Goal: Task Accomplishment & Management: Manage account settings

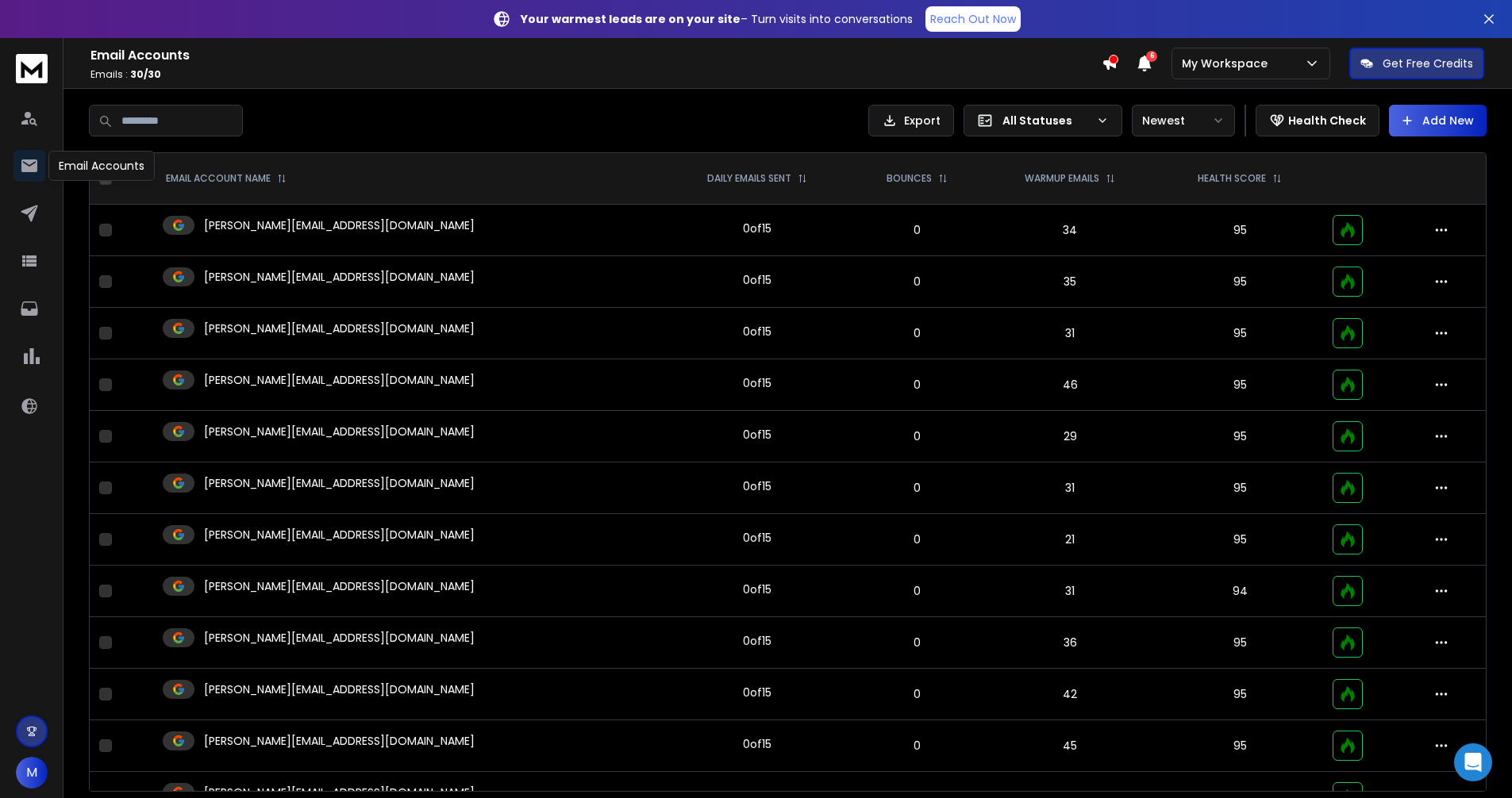
click at [28, 160] on icon at bounding box center [29, 165] width 16 height 13
click at [27, 197] on link at bounding box center [29, 213] width 32 height 32
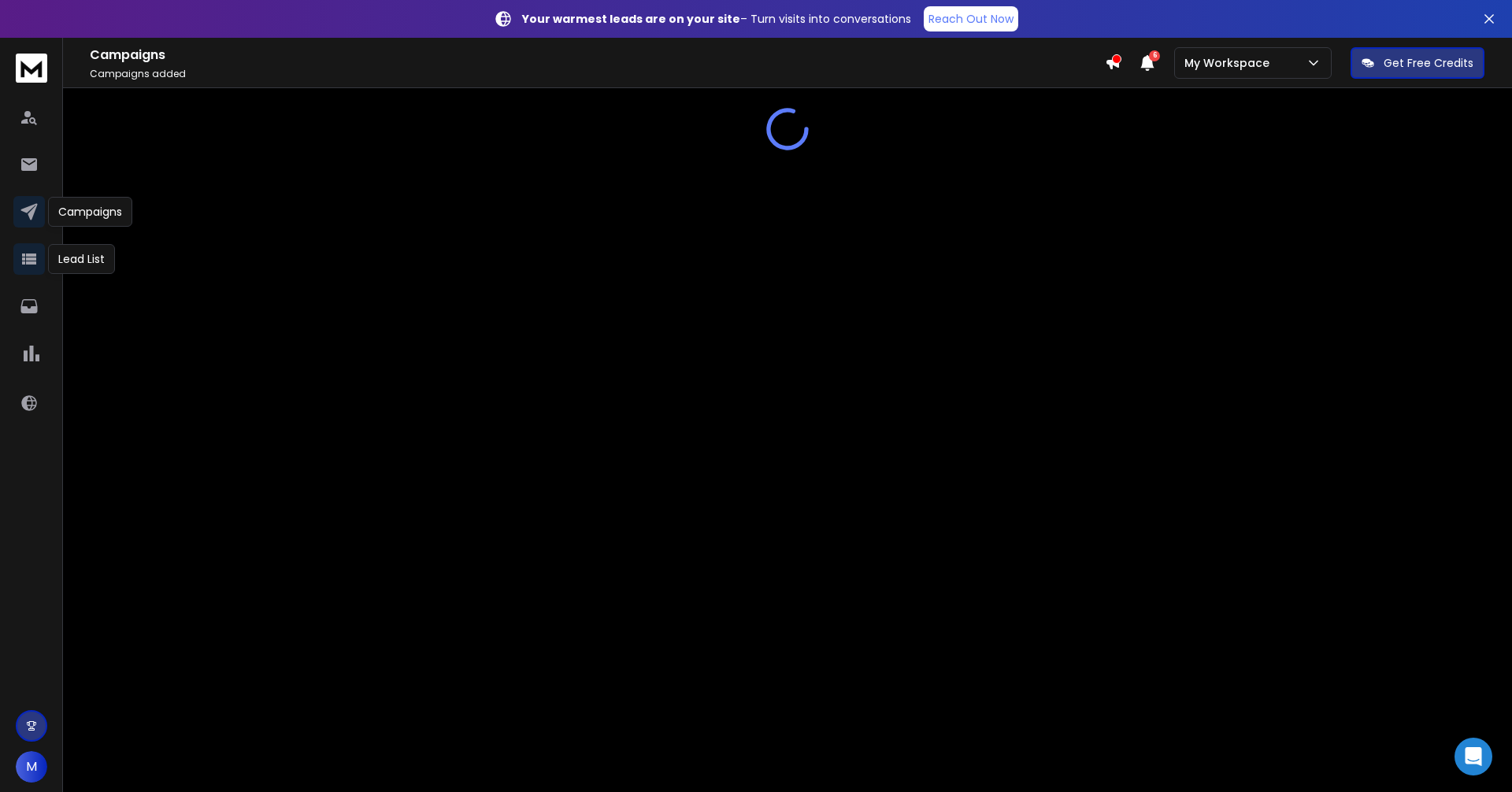
click at [29, 251] on icon at bounding box center [29, 259] width 19 height 19
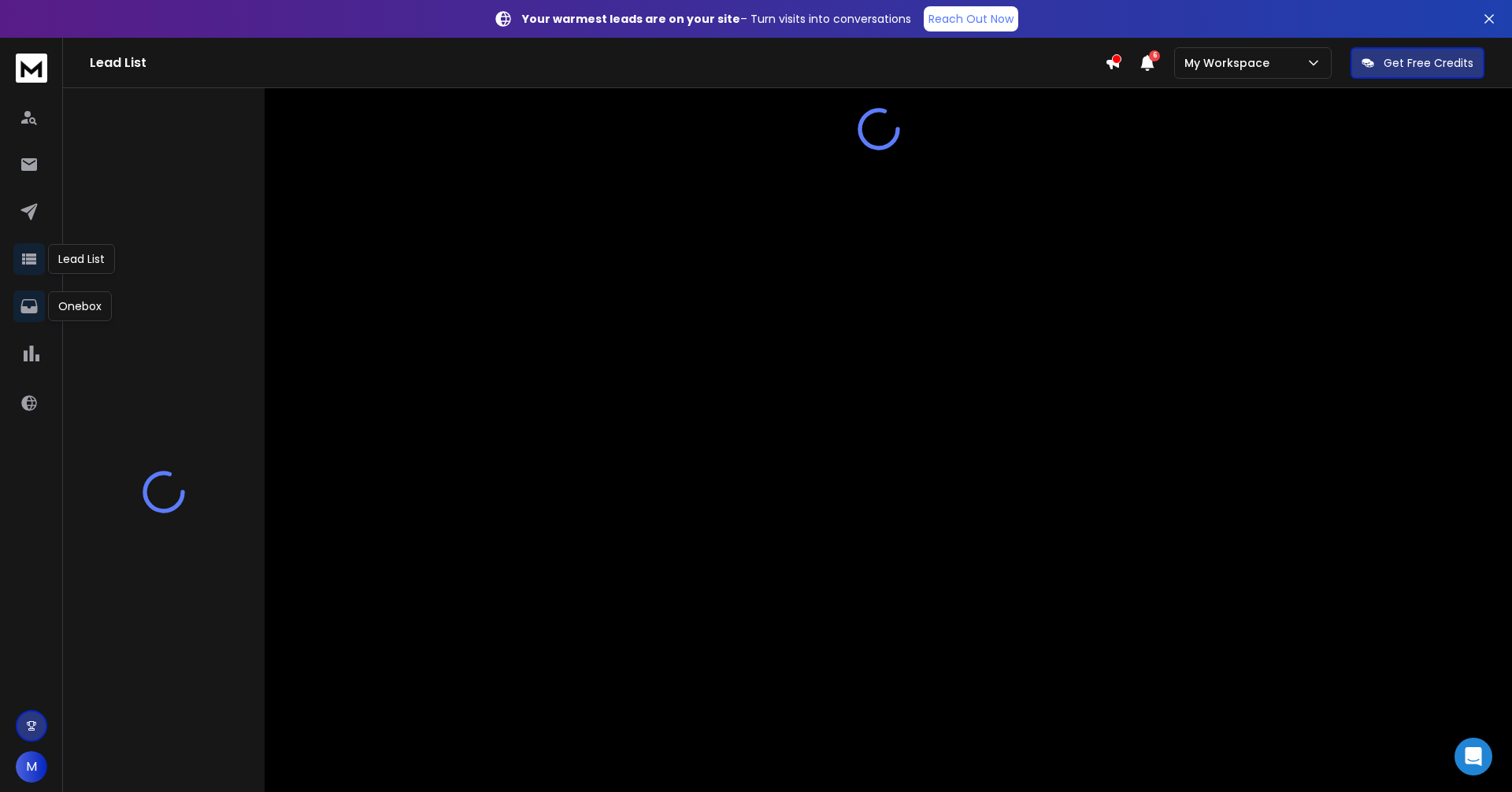
click at [25, 299] on icon at bounding box center [29, 306] width 17 height 14
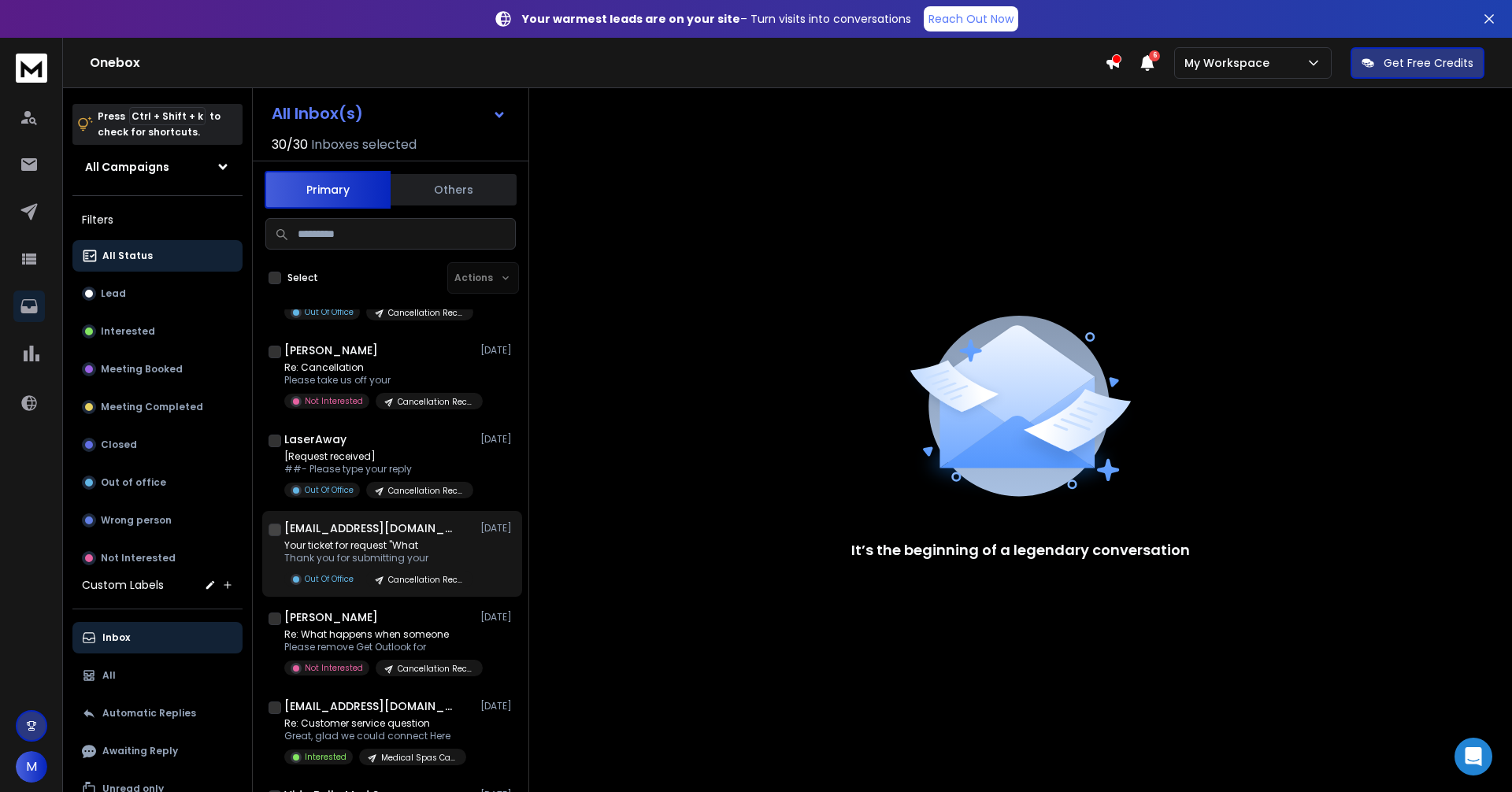
scroll to position [394, 0]
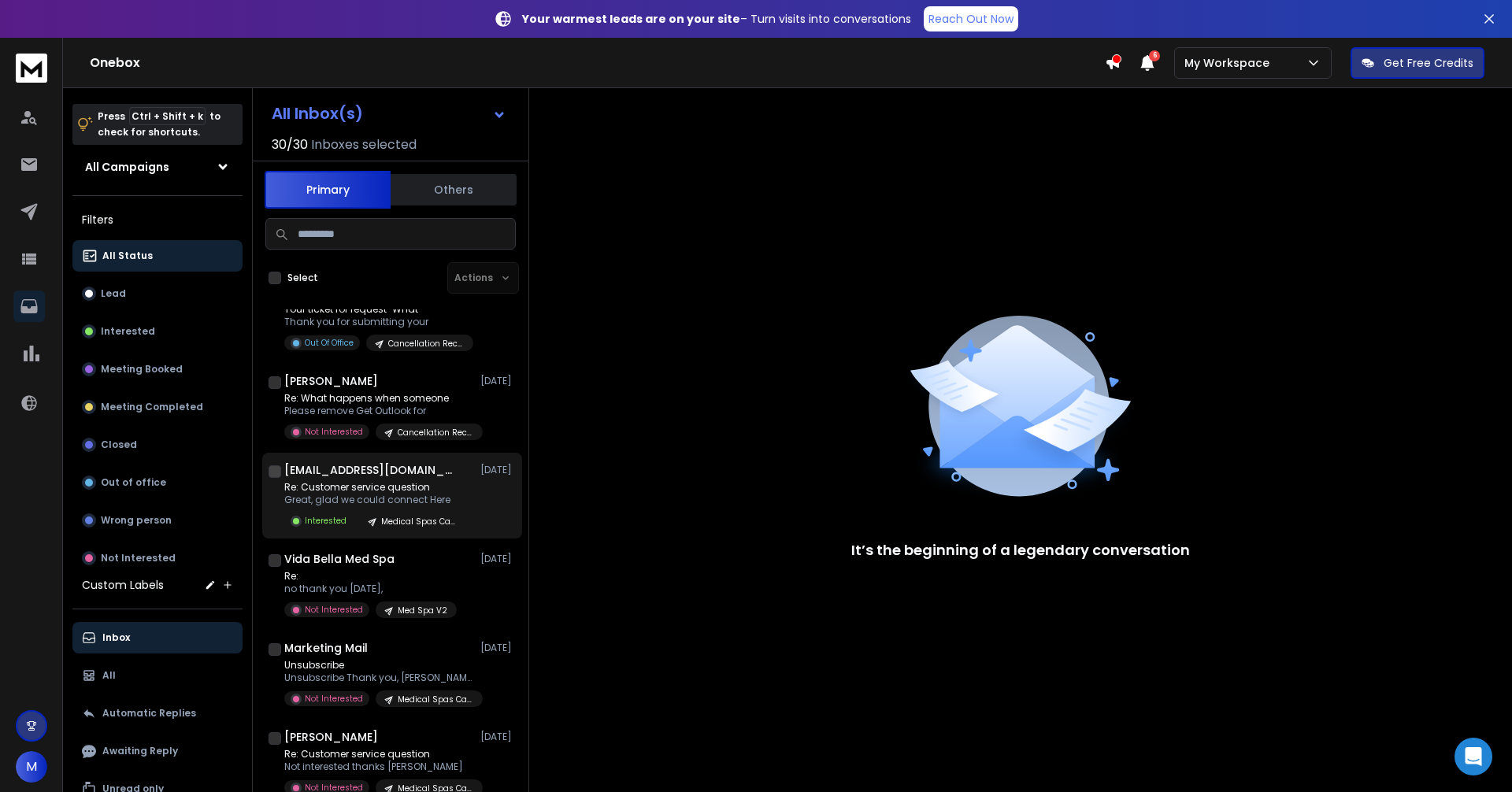
click at [463, 495] on p "Great, glad we could connect Here" at bounding box center [375, 500] width 182 height 12
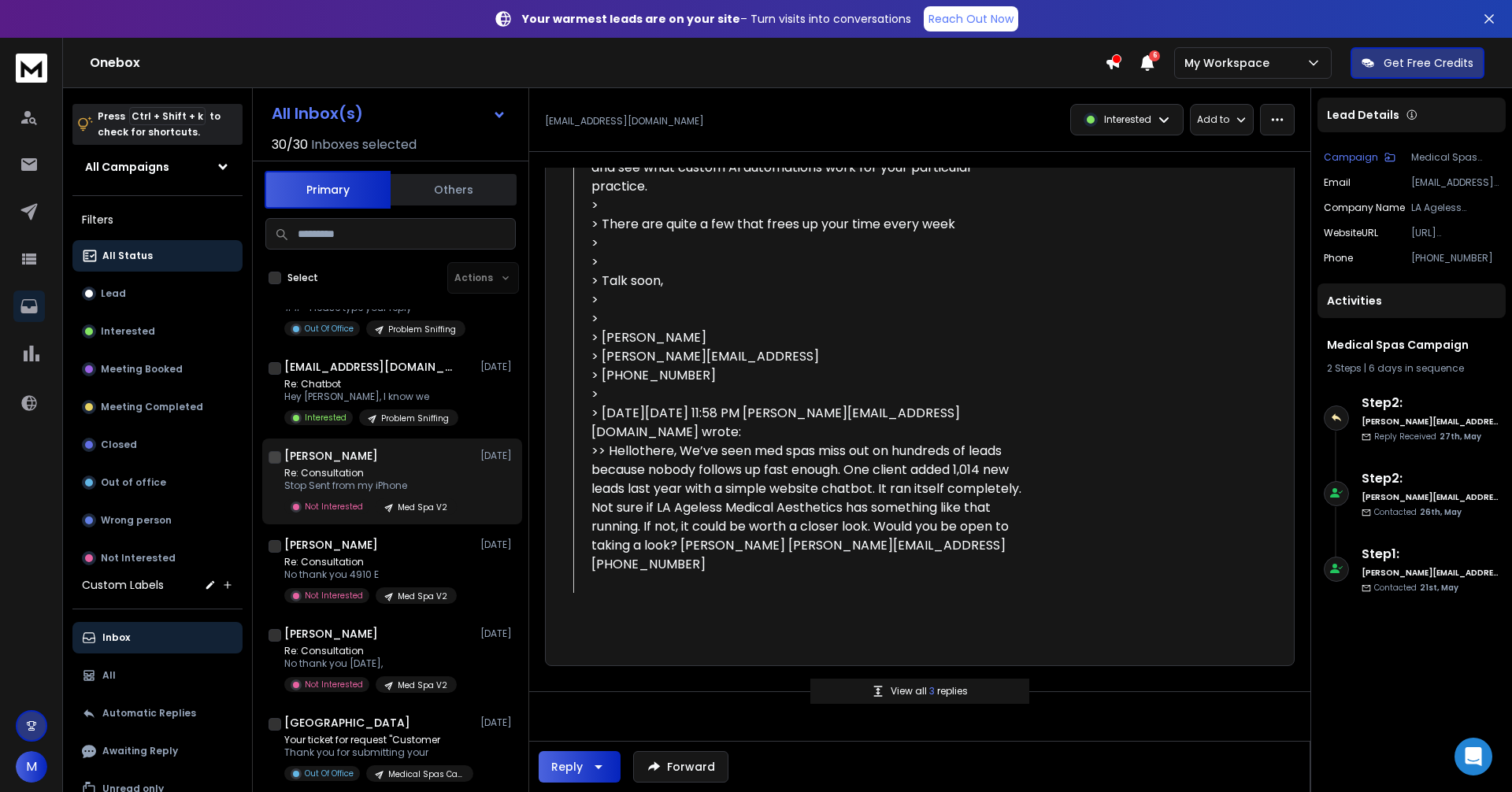
scroll to position [1260, 0]
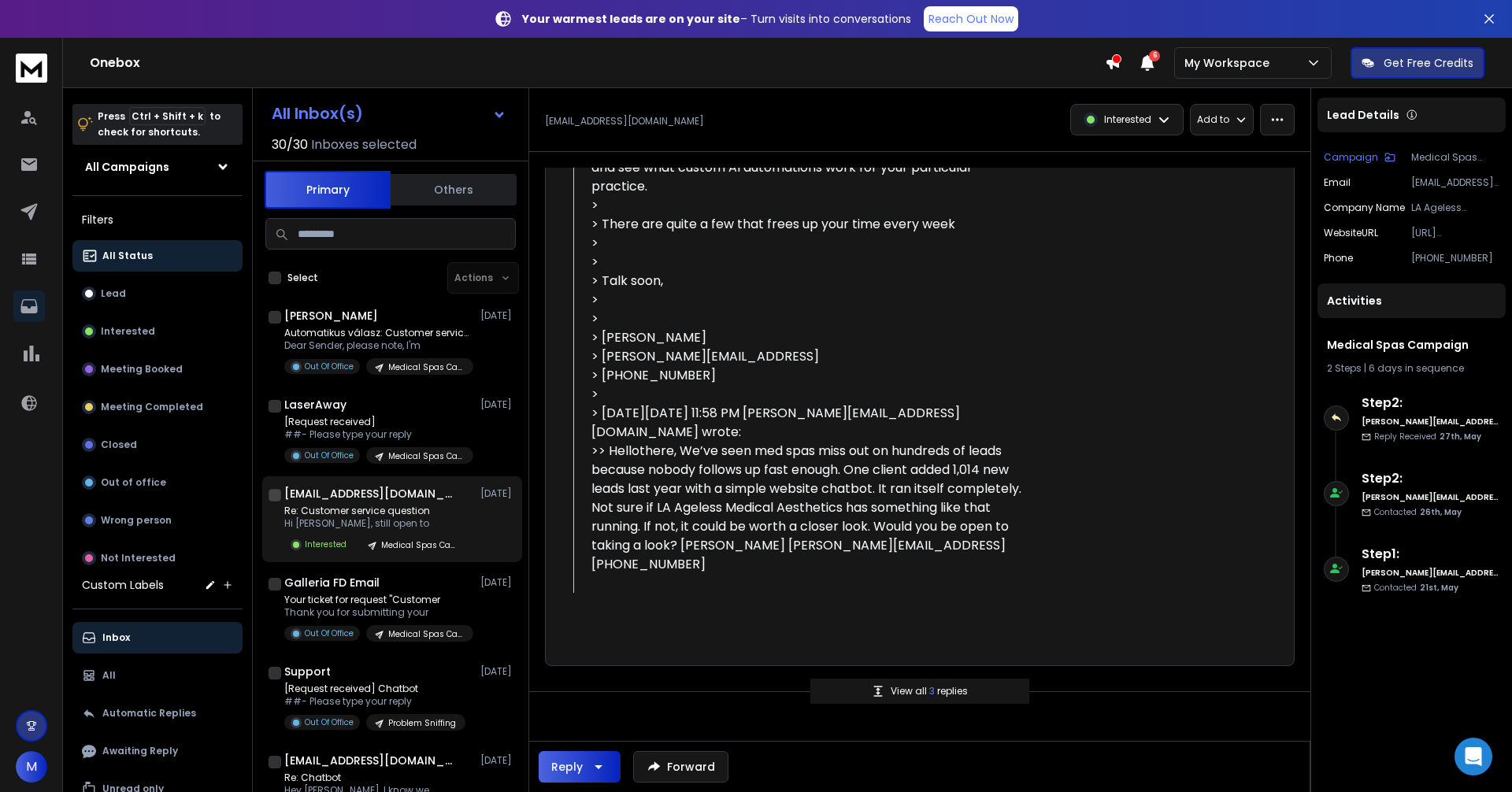
click at [422, 508] on p "Re: Customer service question" at bounding box center [375, 511] width 182 height 12
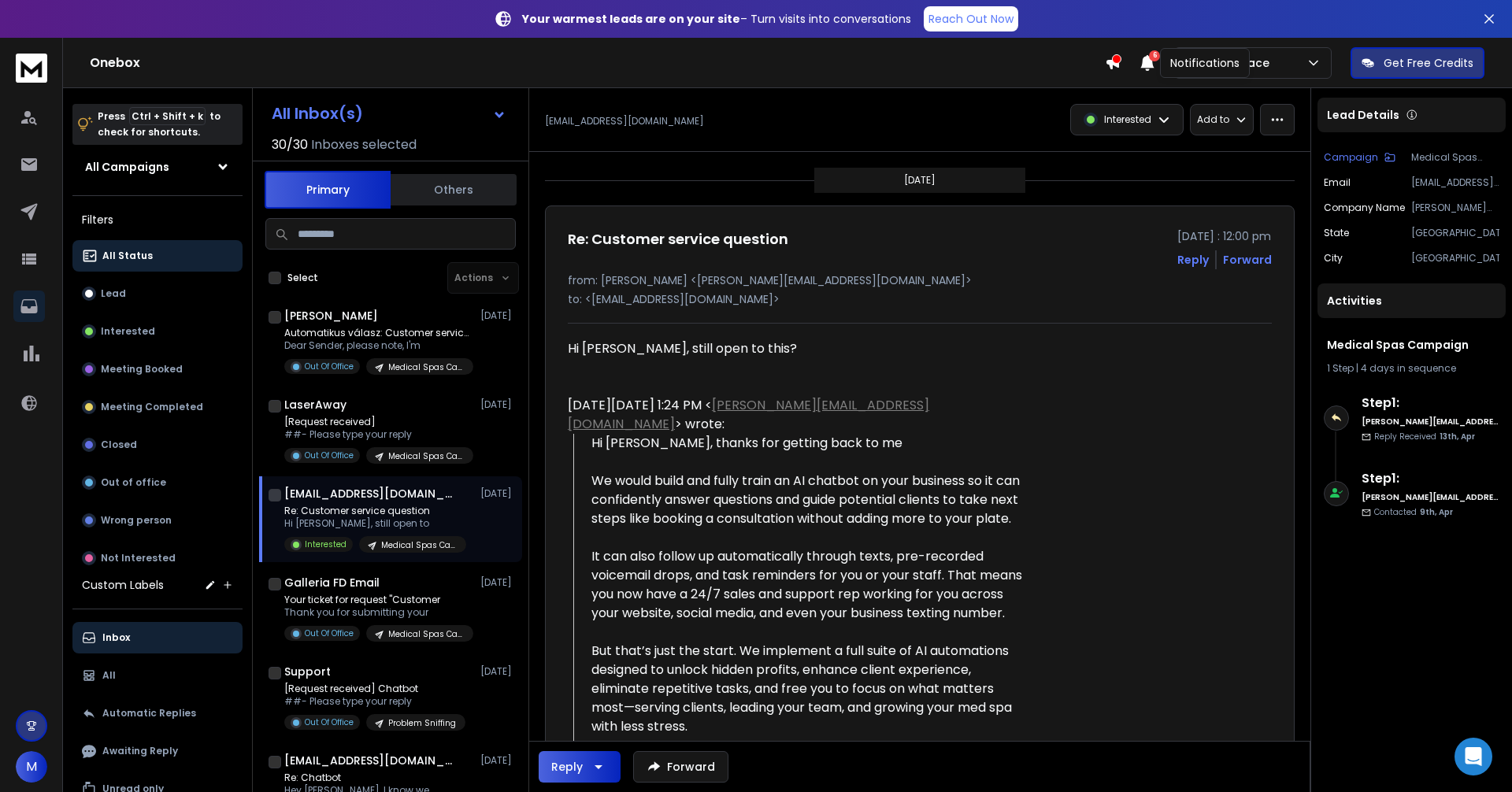
click at [713, 54] on div "Notifications" at bounding box center [1205, 63] width 90 height 30
click at [713, 63] on icon at bounding box center [1146, 62] width 14 height 16
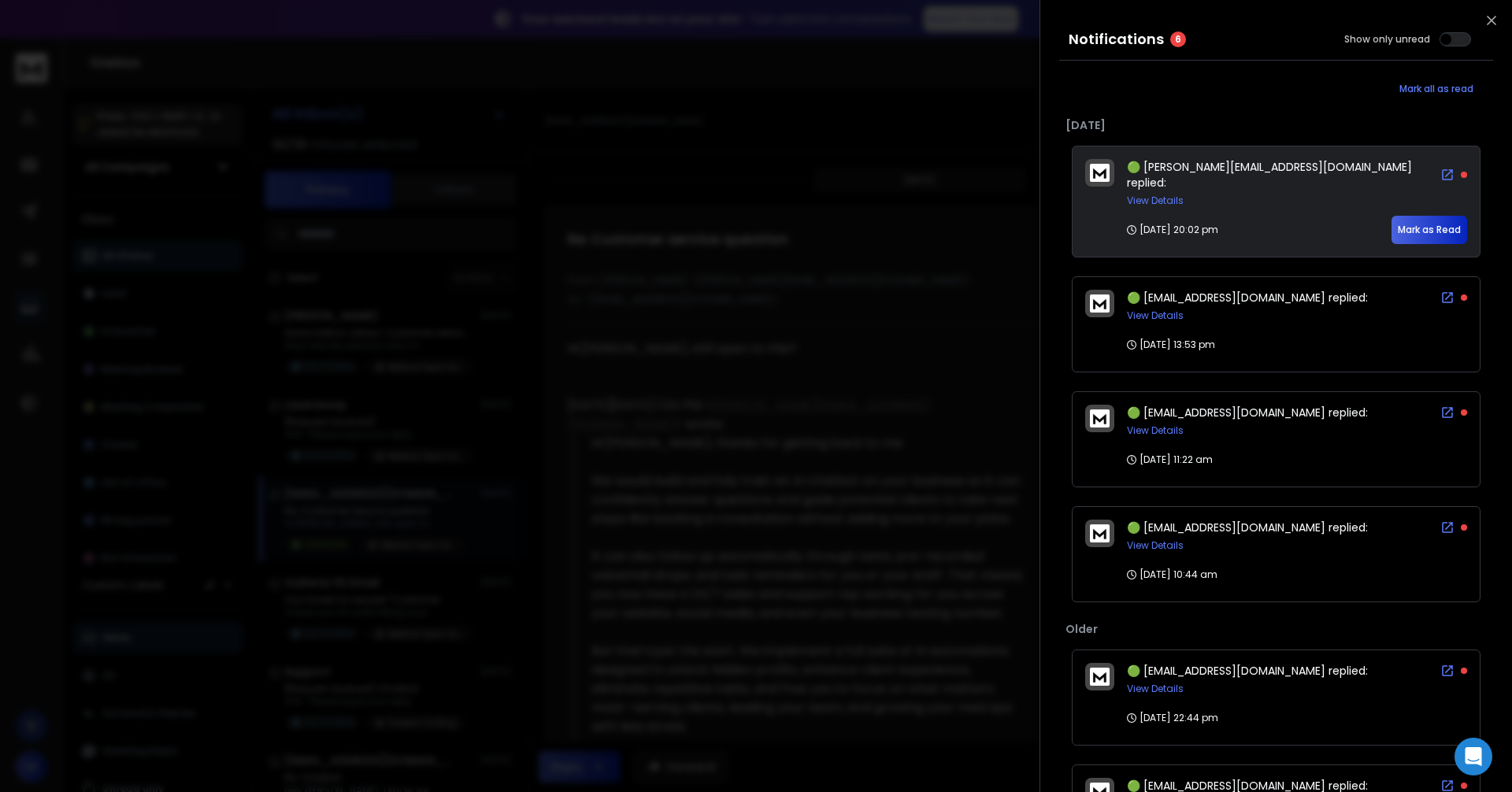
click at [713, 196] on div "🟢 galindo.precision@gmail.com replied: View Details 15 Aug 2025, 20:02 pm Mark …" at bounding box center [1296, 202] width 340 height 85
click at [713, 167] on icon at bounding box center [1446, 174] width 14 height 14
